Goal: Transaction & Acquisition: Download file/media

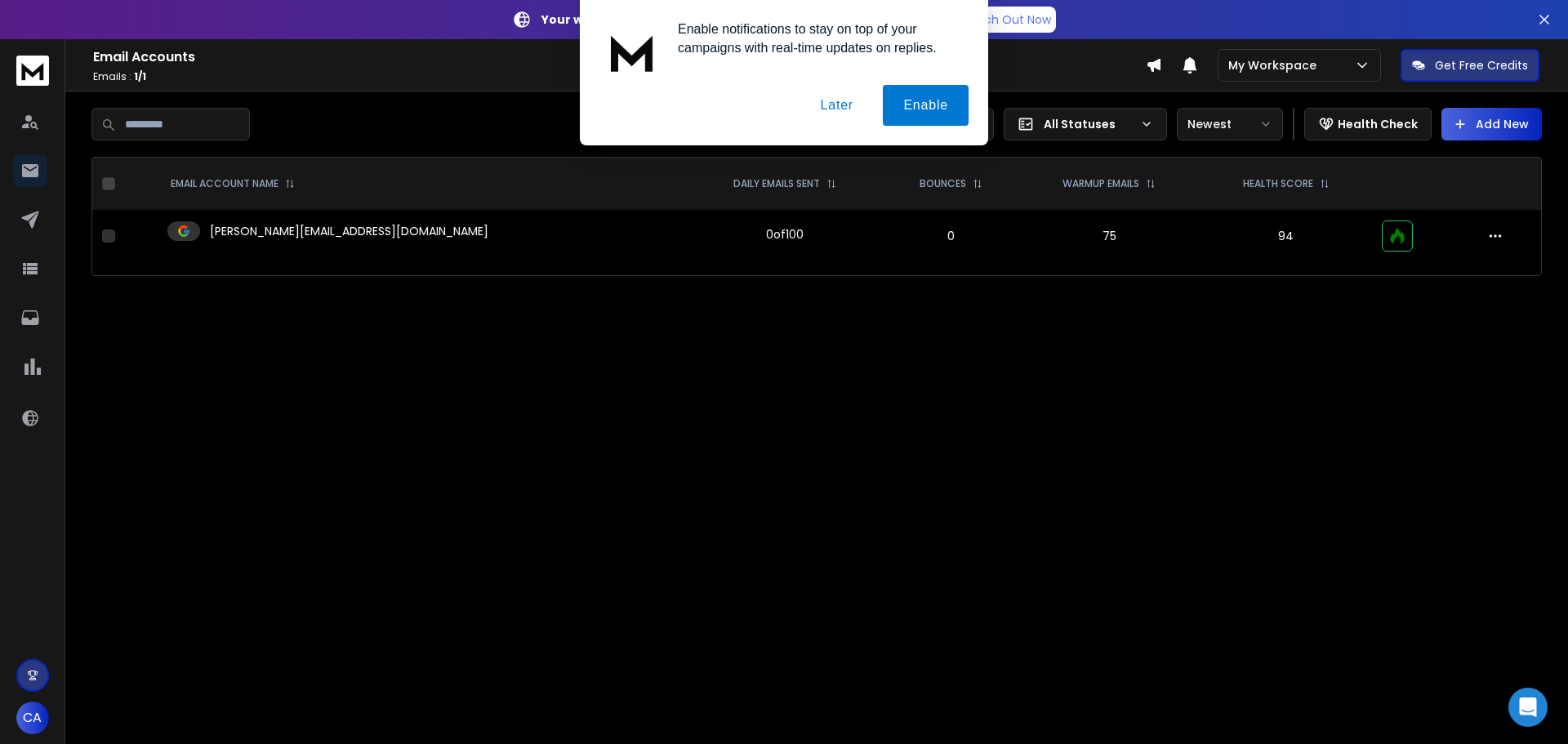
click at [827, 101] on button "Later" at bounding box center [835, 104] width 73 height 41
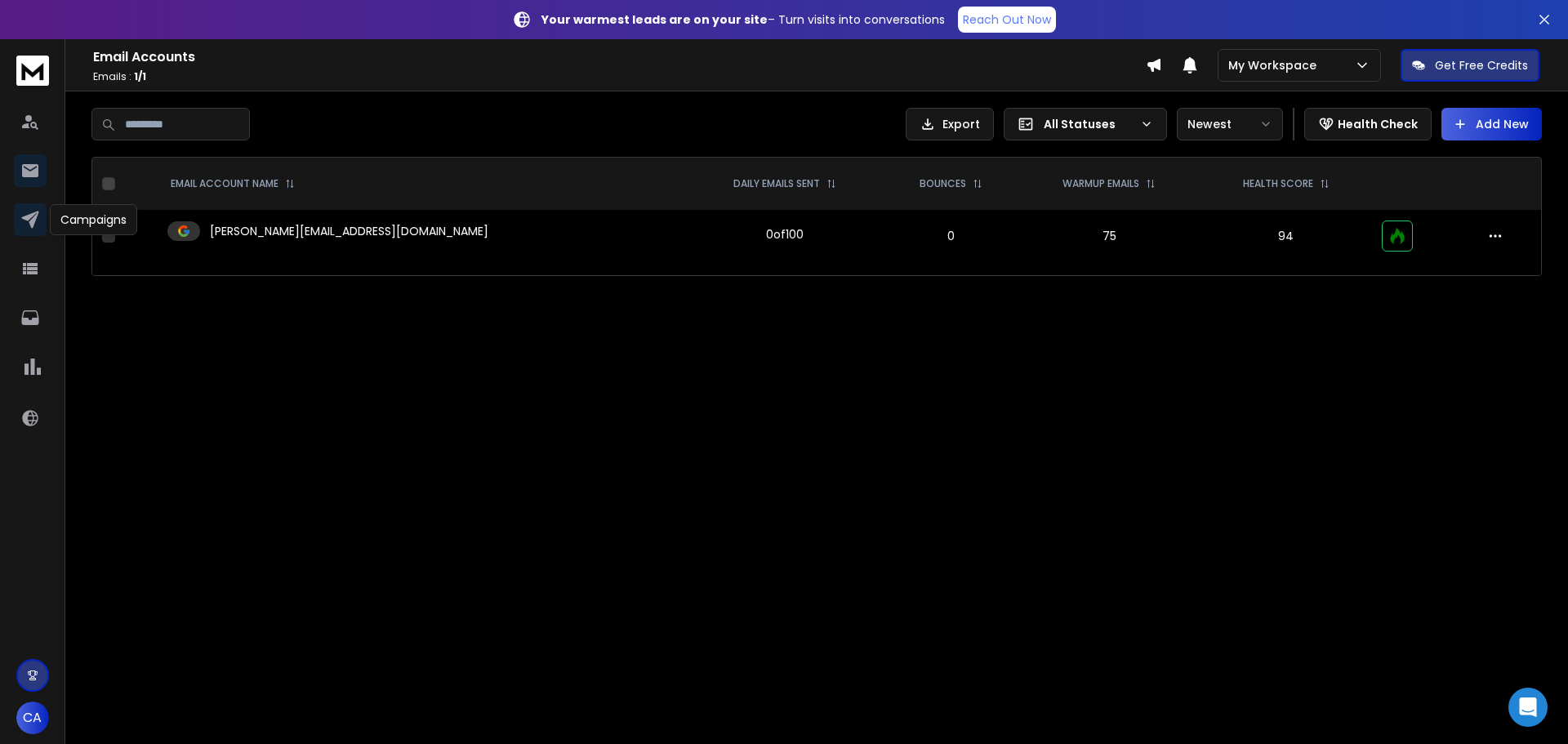
click at [22, 223] on icon at bounding box center [30, 219] width 20 height 20
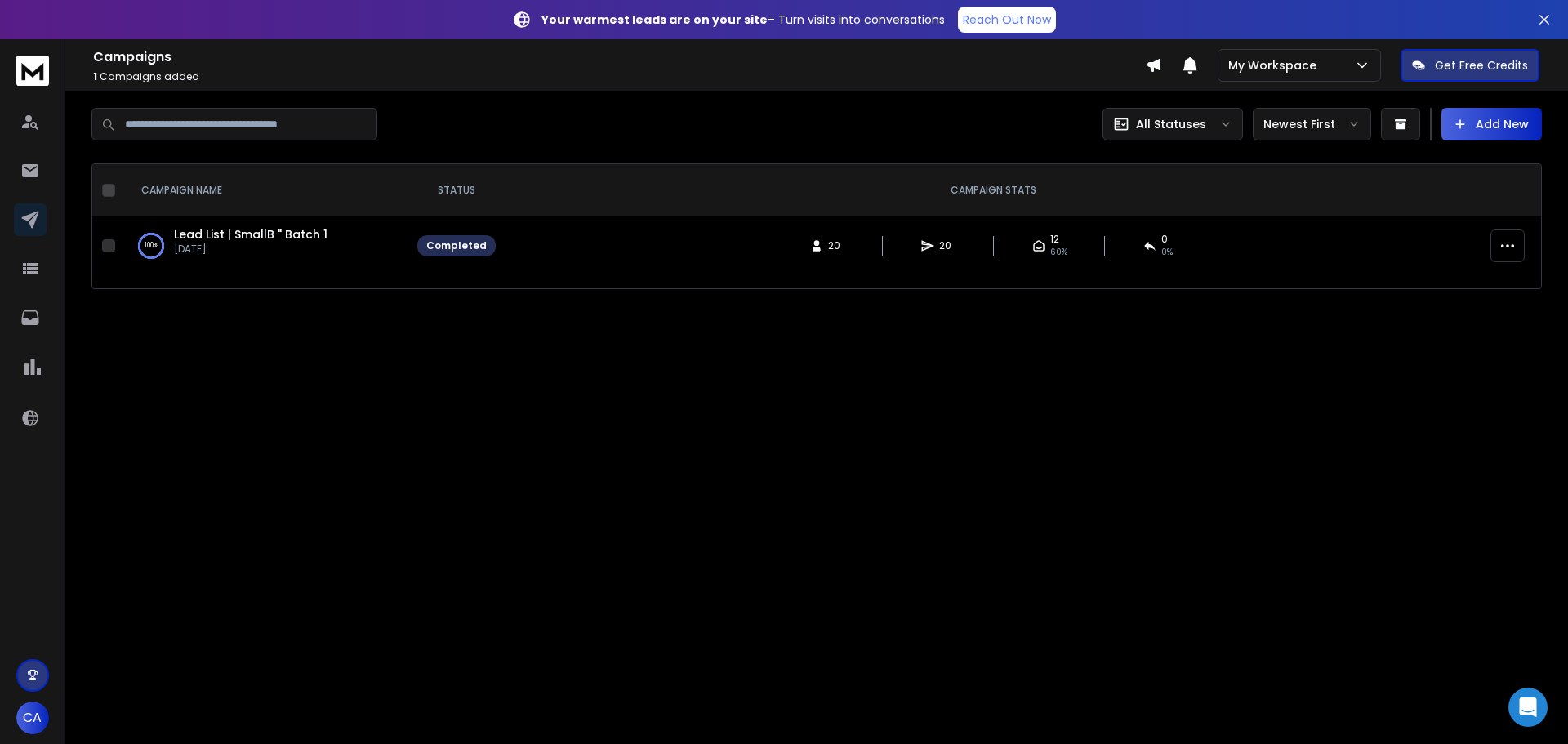
click at [644, 243] on div "20 20 12 60 % 0 0 %" at bounding box center [992, 246] width 955 height 26
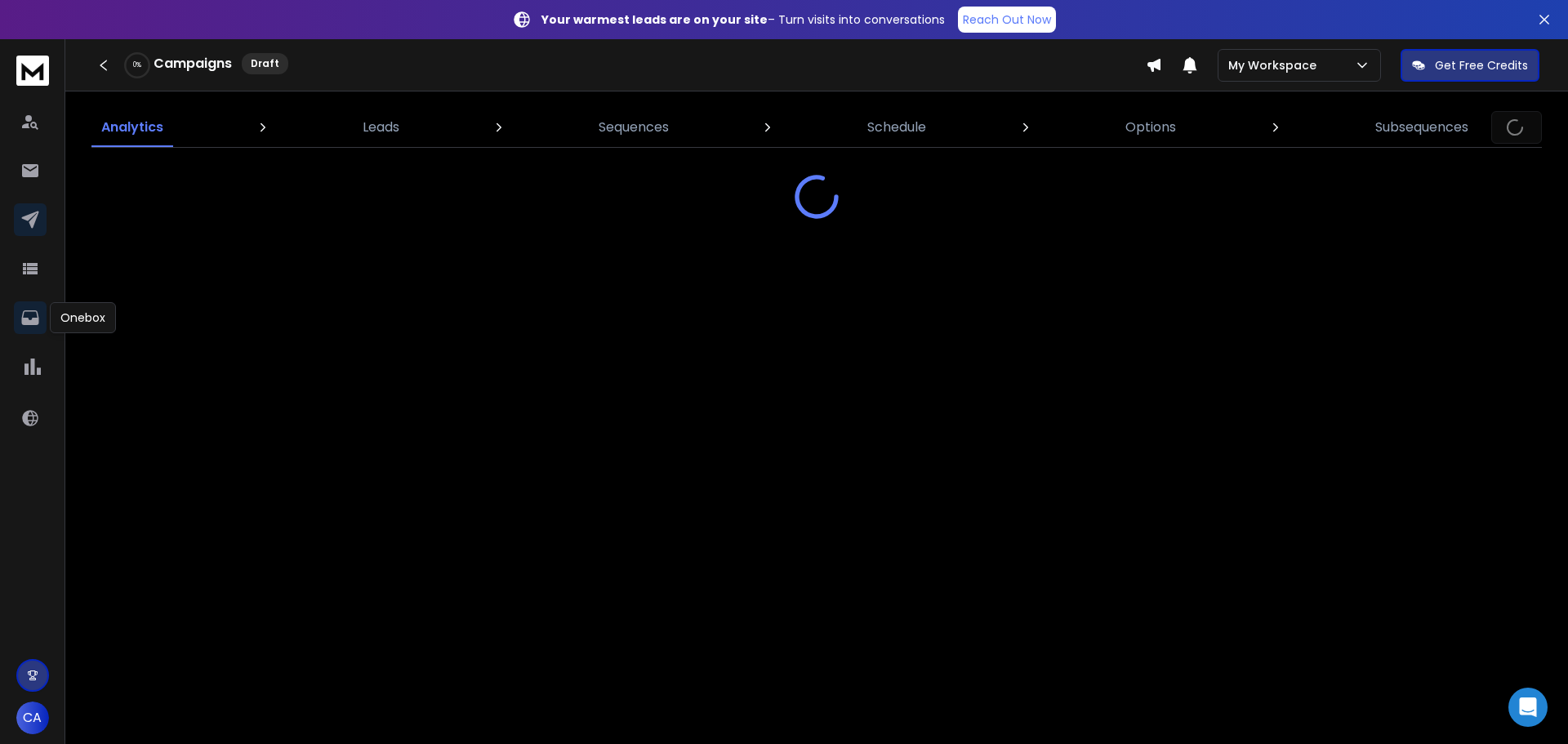
click at [35, 308] on icon at bounding box center [30, 318] width 20 height 20
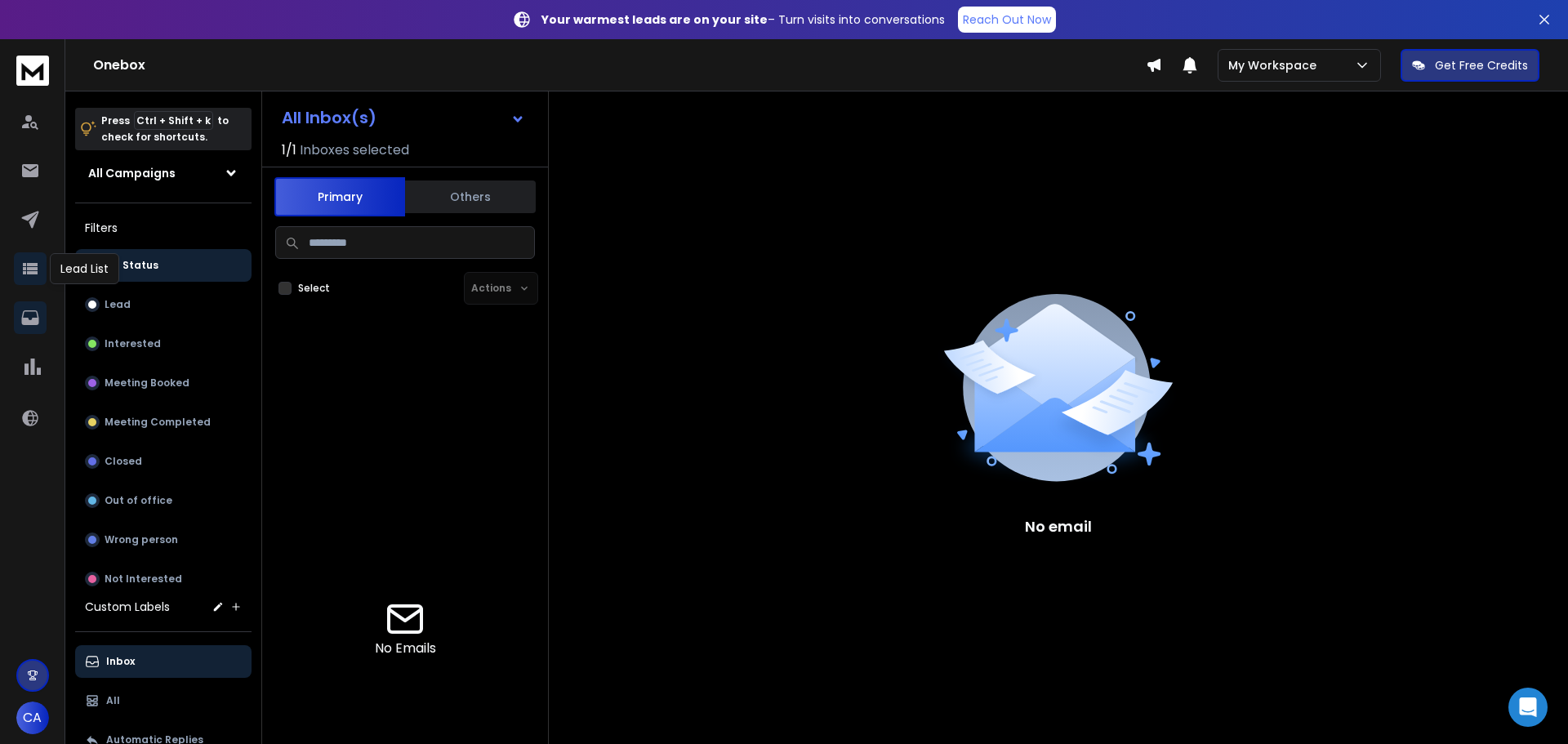
click at [36, 274] on icon at bounding box center [29, 268] width 15 height 11
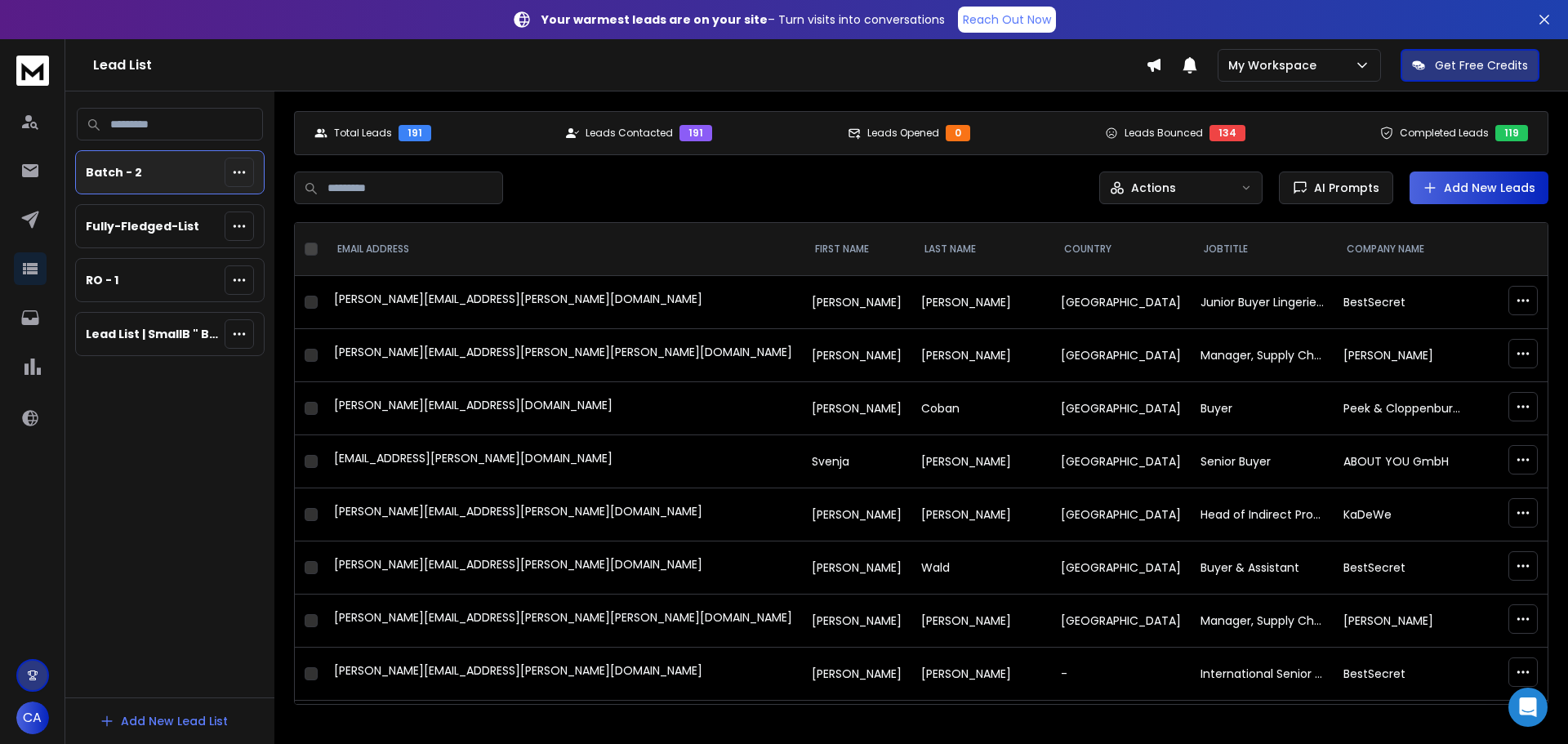
click at [203, 319] on div "Lead List | SmallB " Batch 1" at bounding box center [170, 333] width 190 height 44
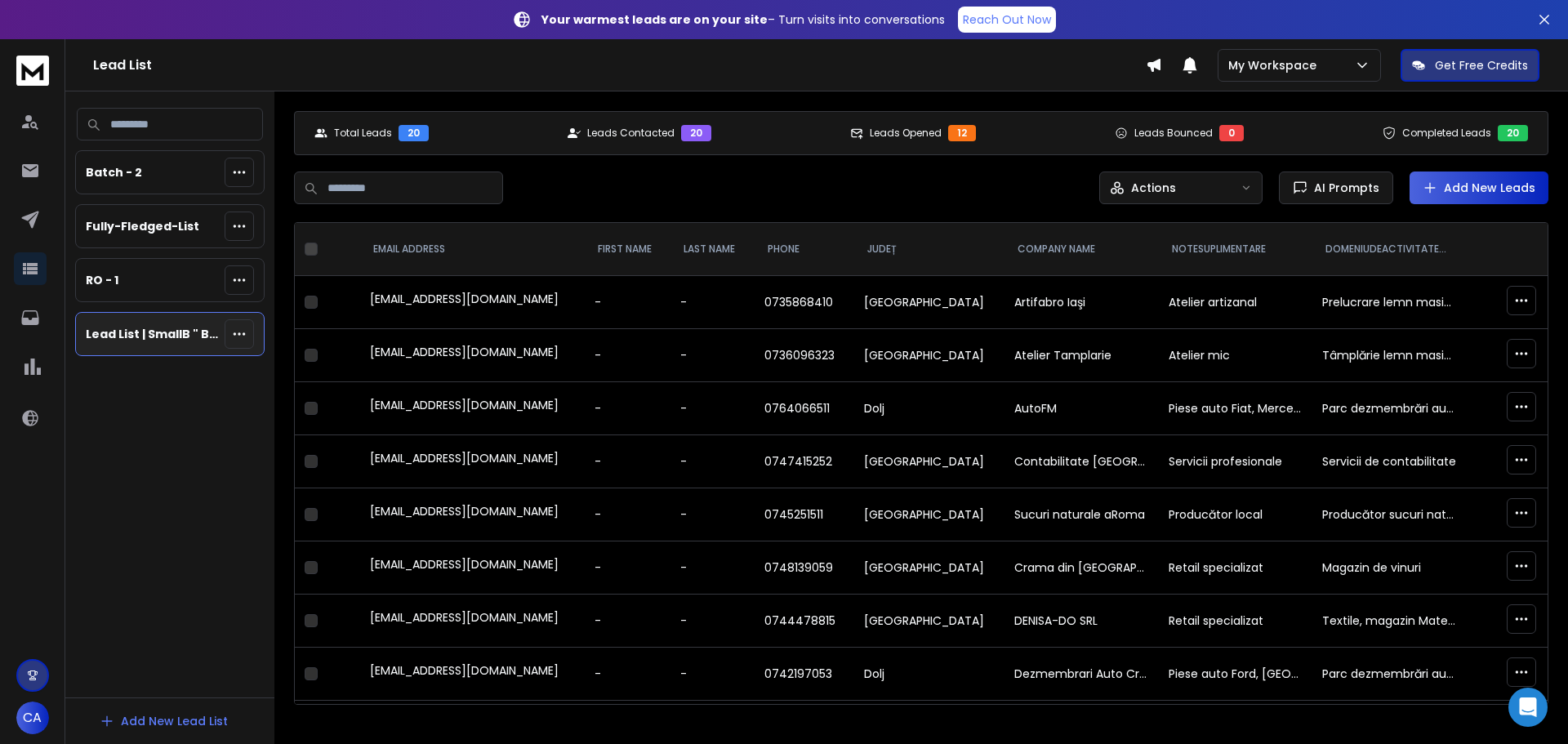
click at [240, 331] on icon "button" at bounding box center [239, 333] width 15 height 15
click at [944, 187] on div "Actions AI Prompts Add New Leads" at bounding box center [921, 188] width 1254 height 33
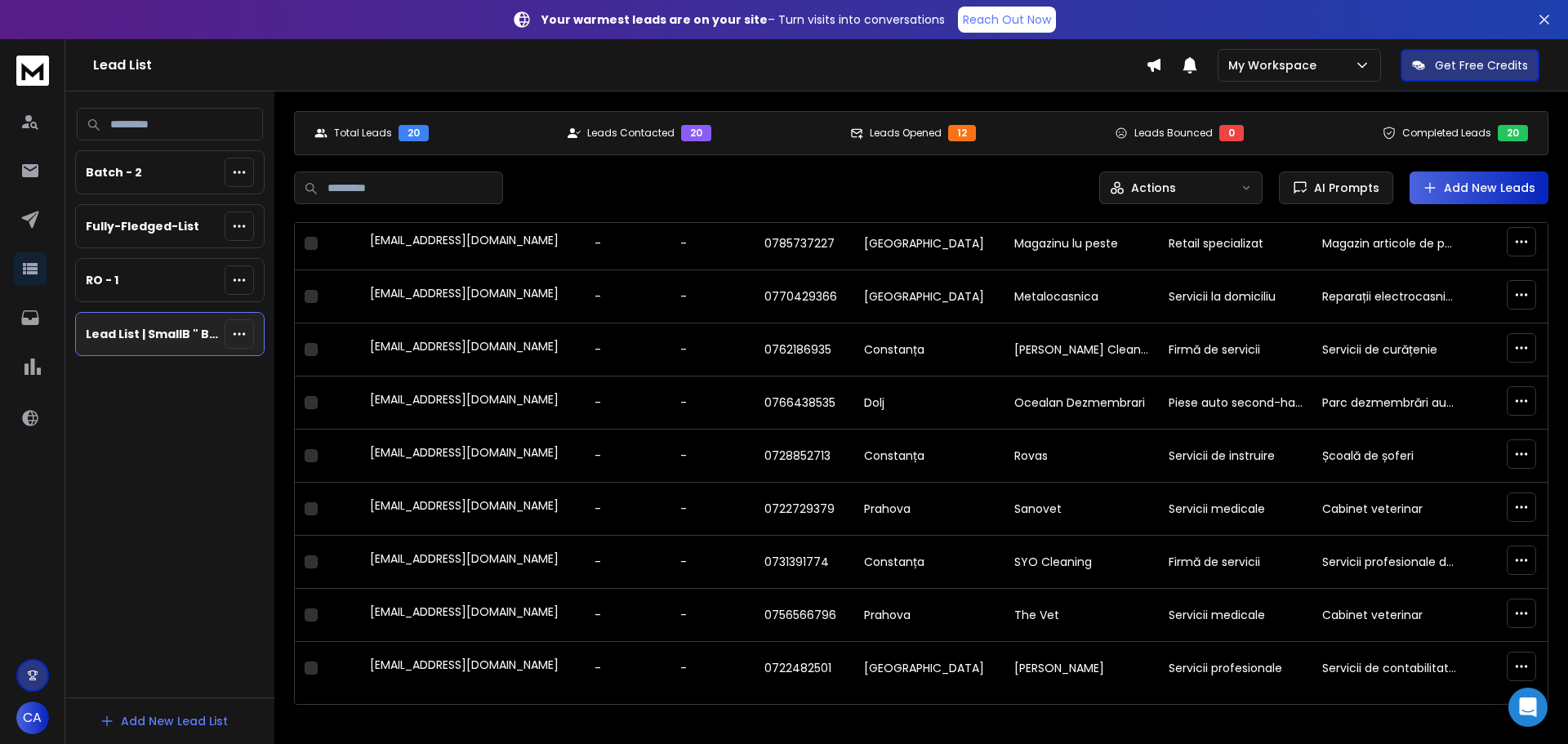
scroll to position [646, 0]
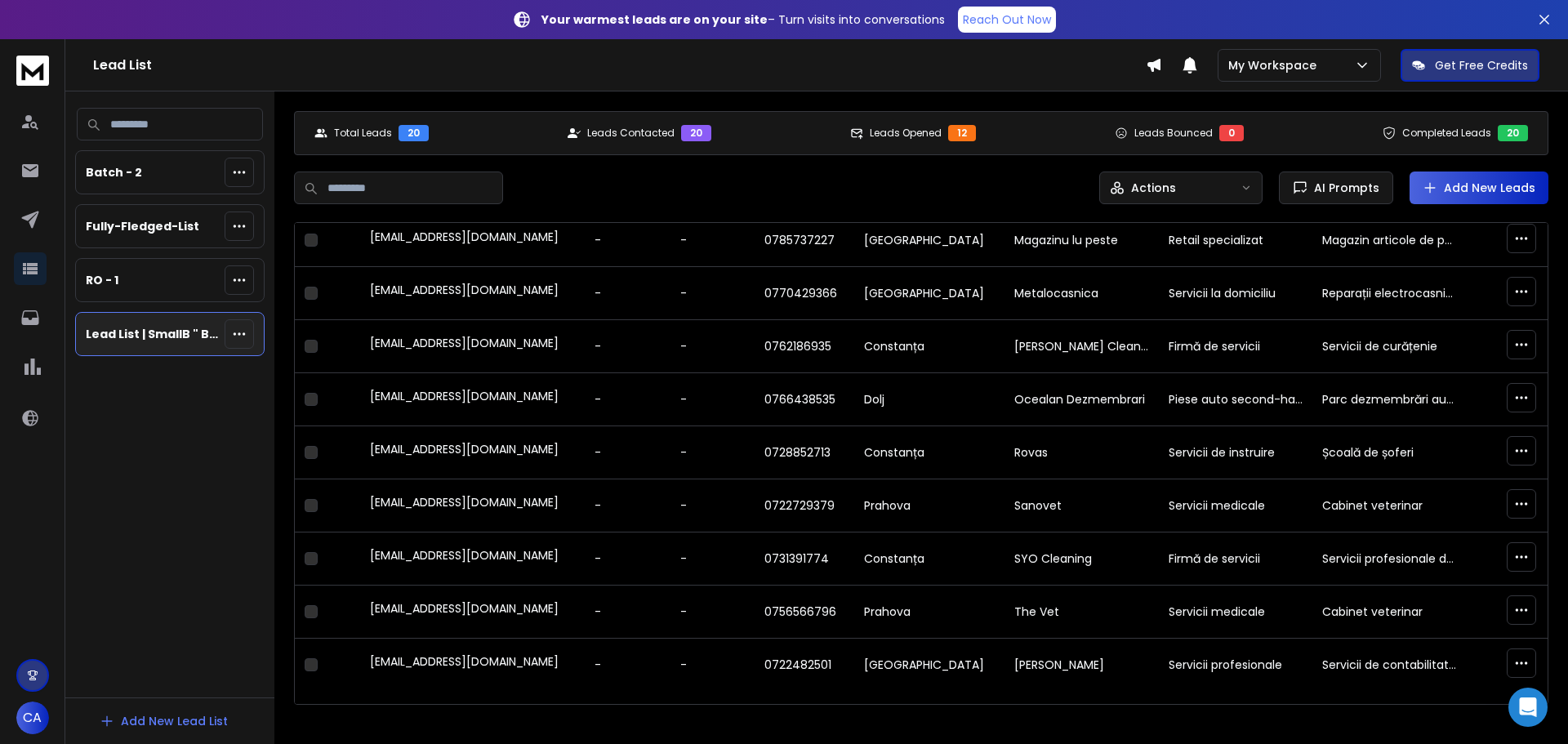
click at [147, 329] on p "Lead List | SmallB " Batch 1" at bounding box center [151, 334] width 132 height 16
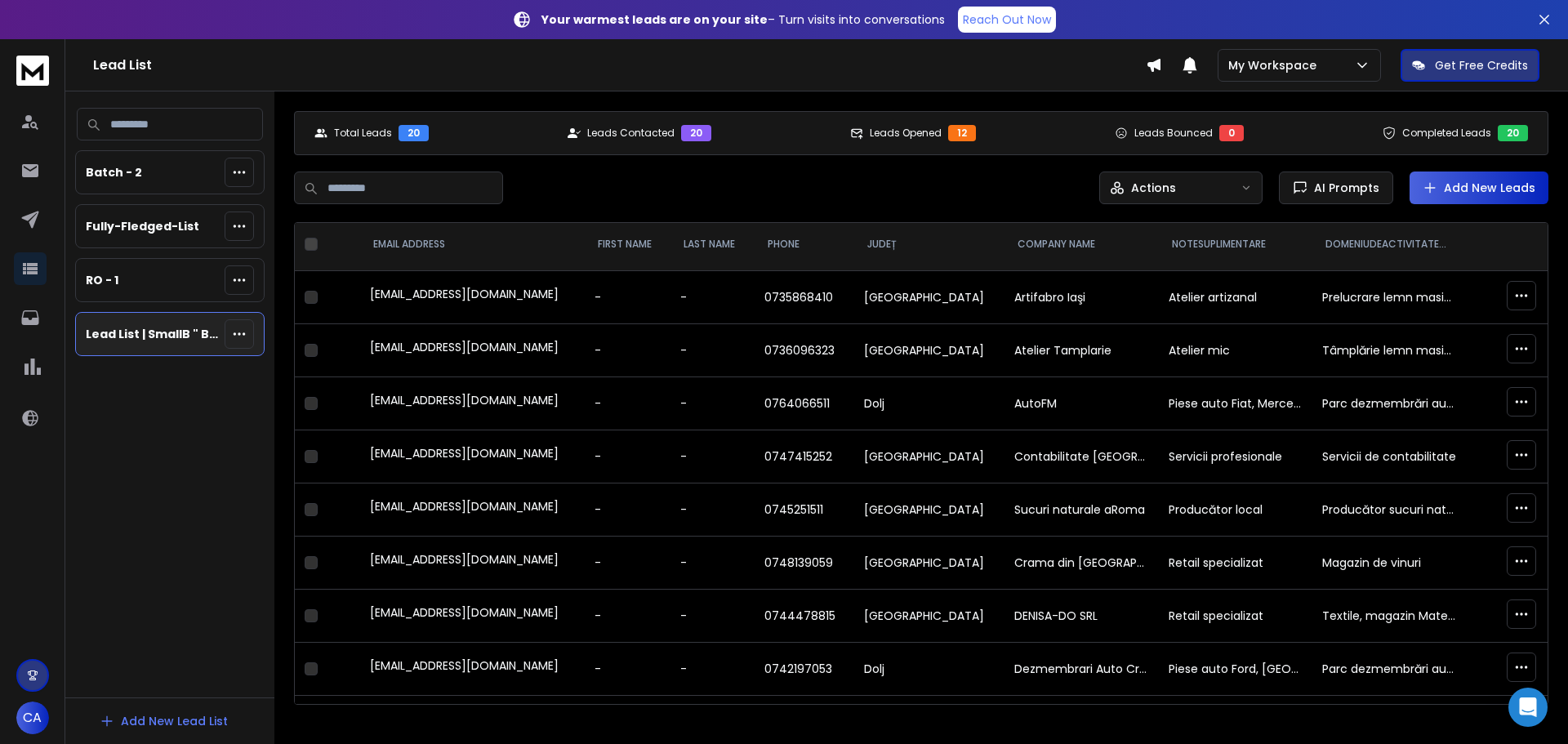
scroll to position [0, 0]
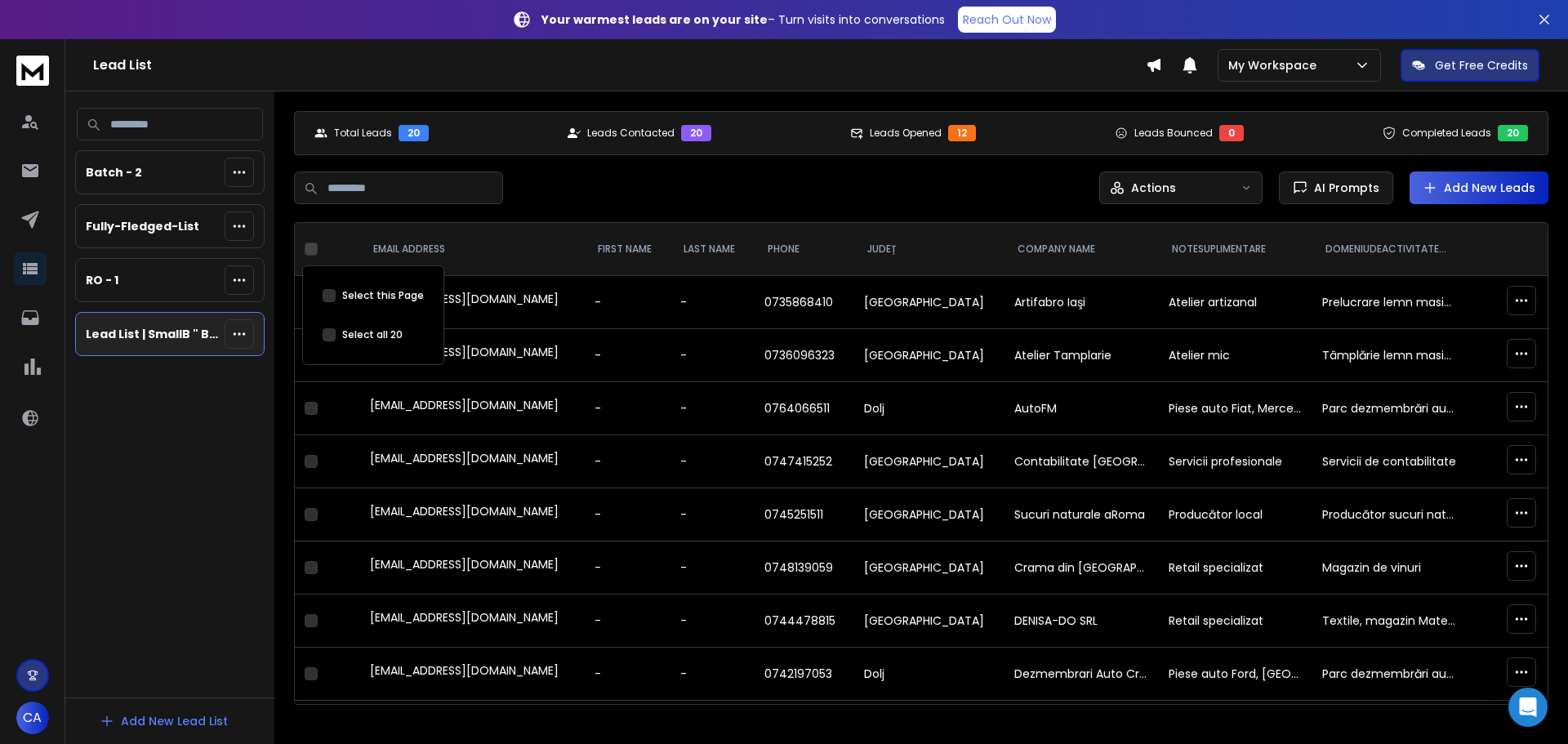
click at [304, 253] on th at bounding box center [328, 249] width 66 height 53
click at [313, 253] on button "Select this Page" at bounding box center [311, 249] width 13 height 13
click at [339, 337] on div "Select all 20" at bounding box center [373, 334] width 101 height 13
click at [338, 336] on div "Select all 20" at bounding box center [373, 334] width 101 height 13
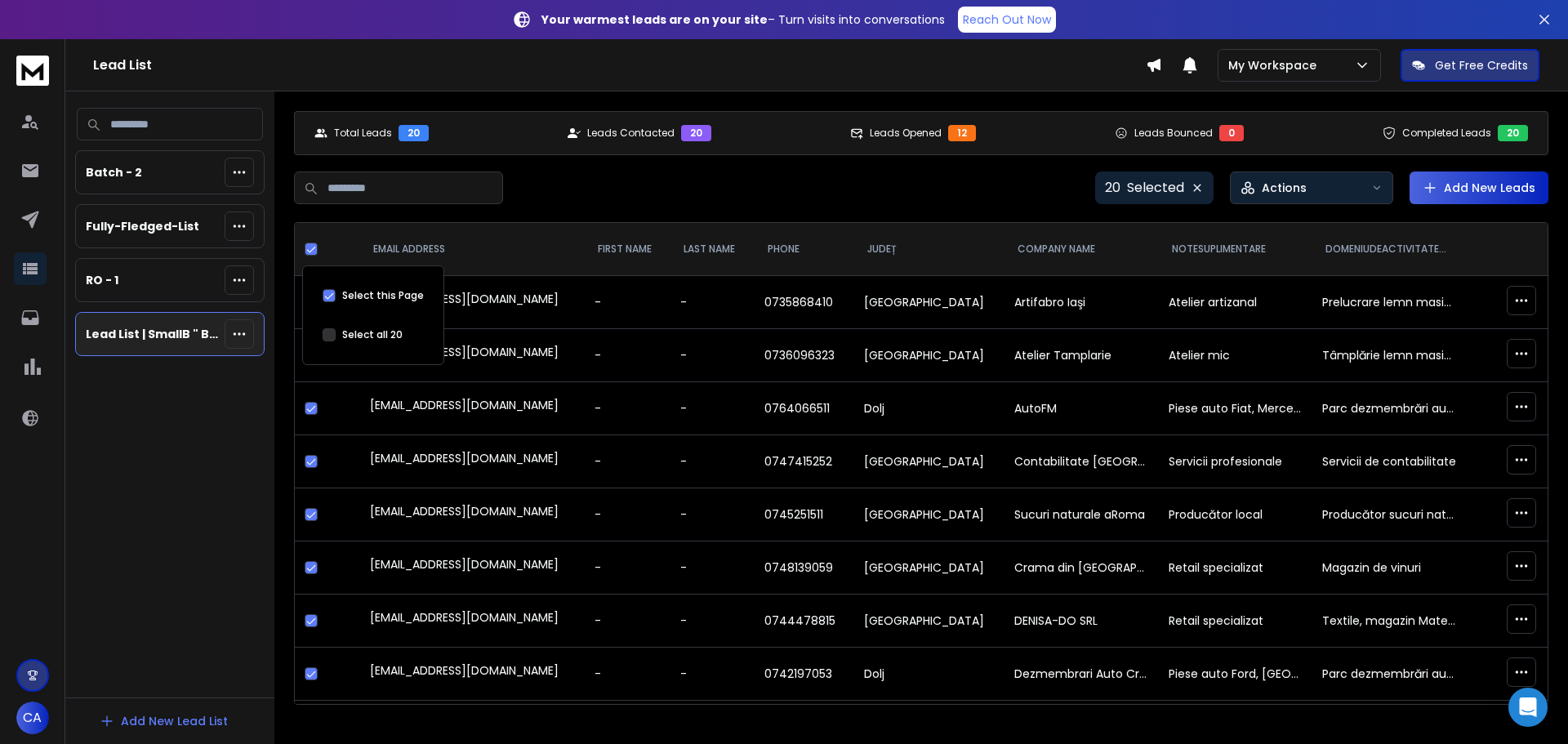
click at [1284, 192] on p "Actions" at bounding box center [1284, 187] width 45 height 16
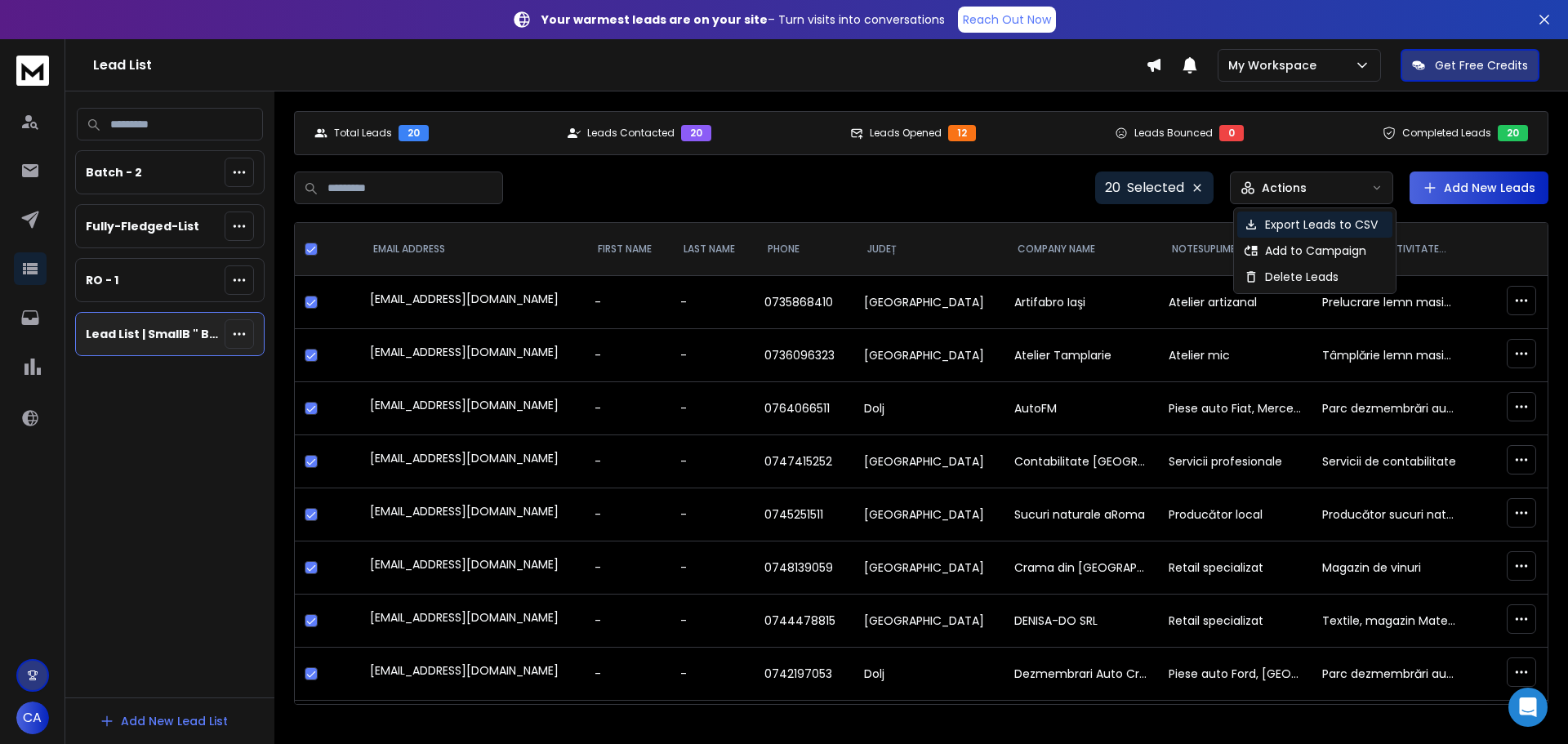
click at [1346, 225] on p "Export Leads to CSV" at bounding box center [1321, 224] width 113 height 16
